Goal: Task Accomplishment & Management: Use online tool/utility

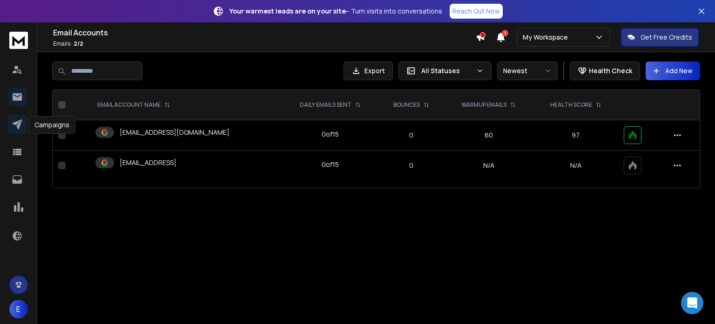
click at [17, 122] on icon at bounding box center [17, 124] width 10 height 10
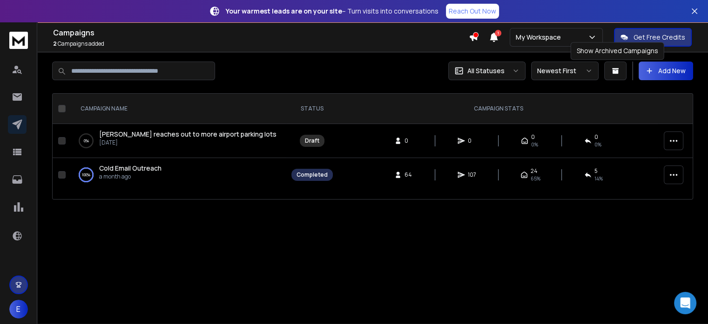
click at [663, 74] on button "Add New" at bounding box center [666, 70] width 54 height 19
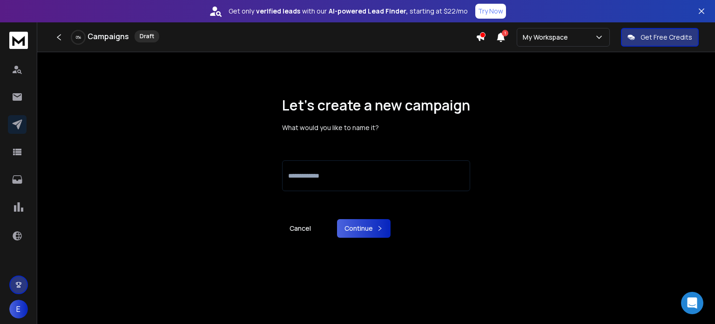
click at [328, 178] on input at bounding box center [376, 175] width 188 height 31
type input "**********"
click at [361, 225] on button "Continue" at bounding box center [364, 228] width 54 height 19
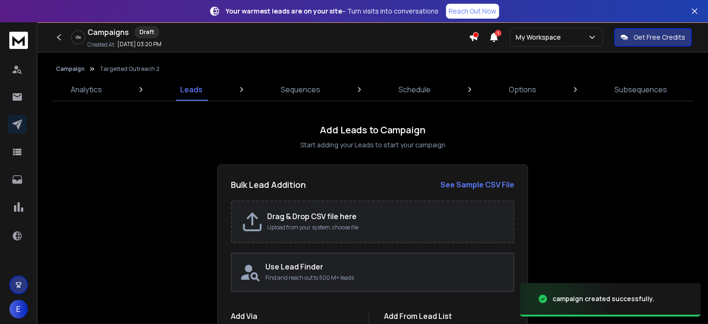
scroll to position [98, 0]
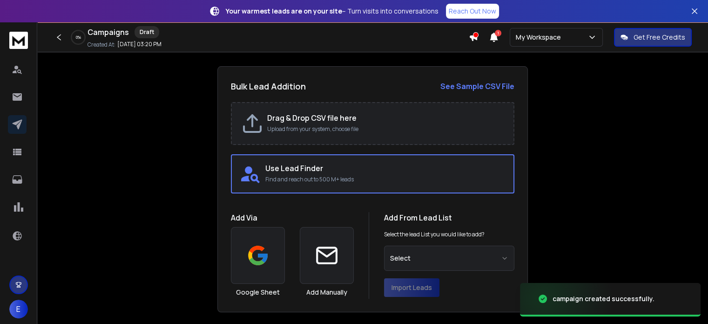
click at [287, 173] on div "Use Lead Finder Find and reach out to 500 M+ leads" at bounding box center [385, 174] width 241 height 22
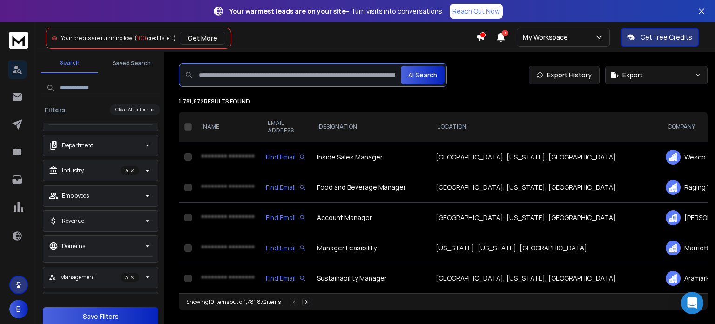
scroll to position [51, 0]
